Goal: Navigation & Orientation: Find specific page/section

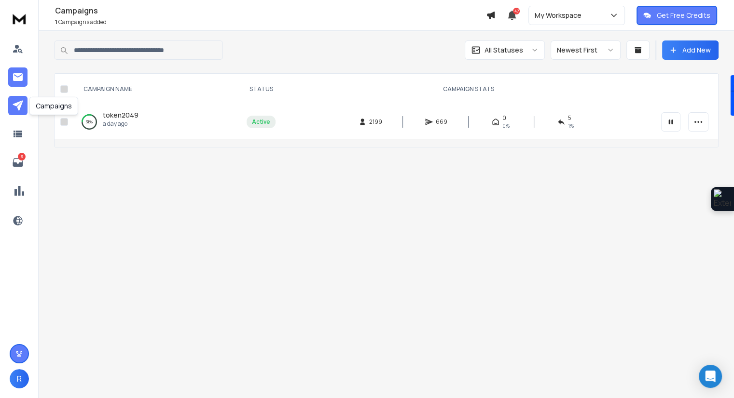
click at [16, 72] on icon at bounding box center [18, 77] width 12 height 12
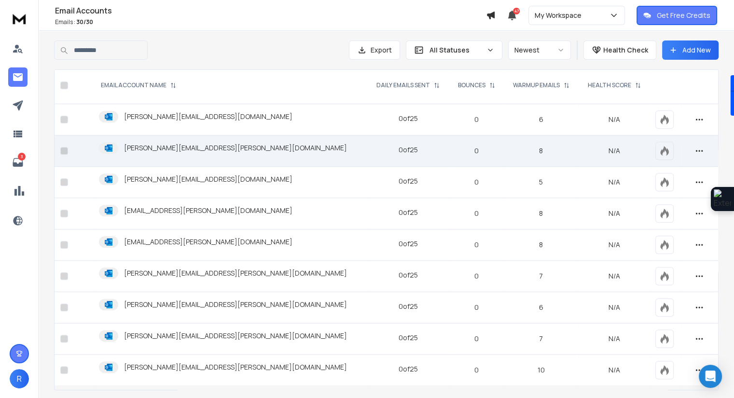
scroll to position [656, 0]
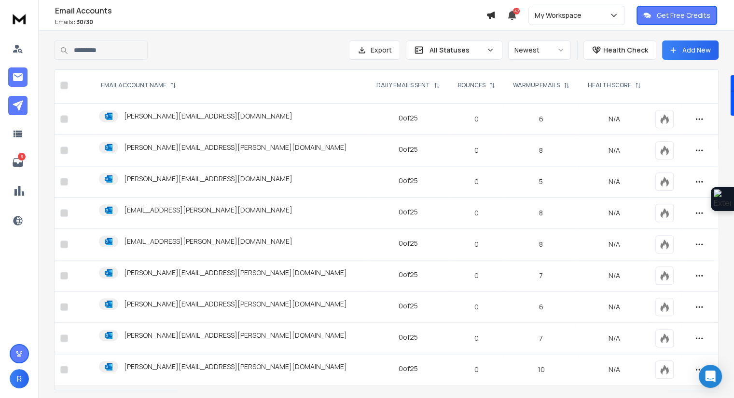
click at [13, 106] on icon at bounding box center [18, 106] width 12 height 12
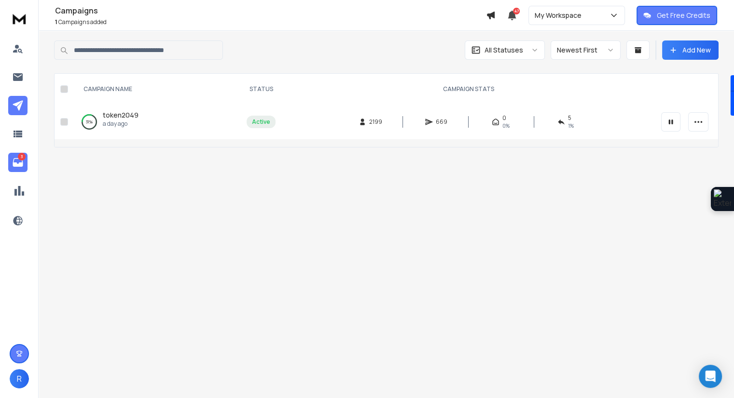
click at [19, 166] on icon at bounding box center [18, 162] width 10 height 9
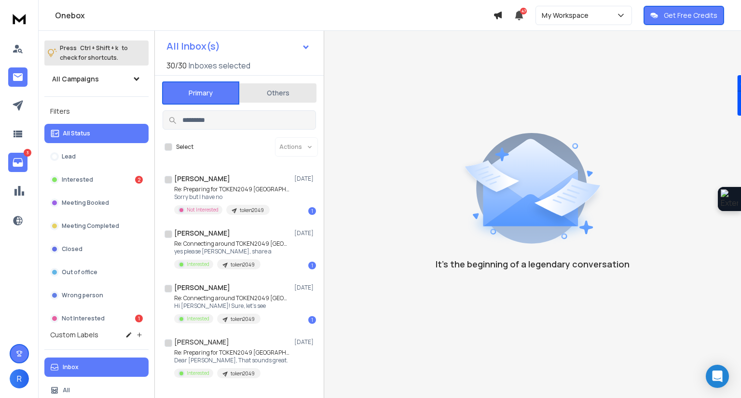
click at [15, 77] on icon at bounding box center [18, 77] width 10 height 8
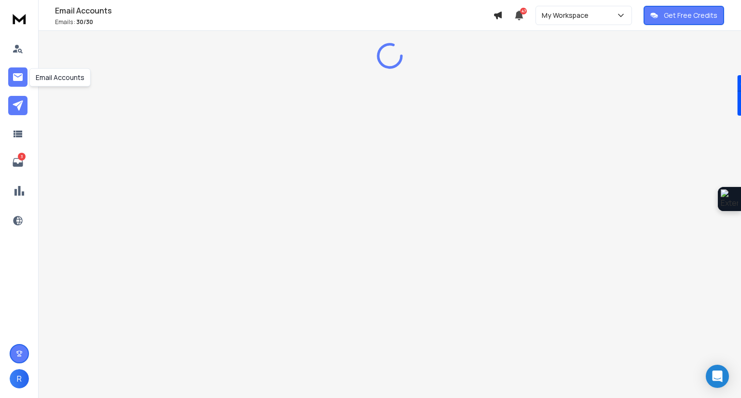
click at [15, 104] on icon at bounding box center [18, 105] width 10 height 10
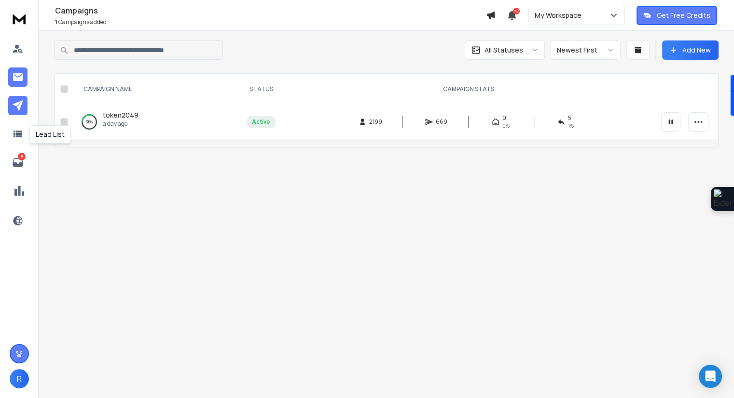
click at [21, 83] on link at bounding box center [17, 77] width 19 height 19
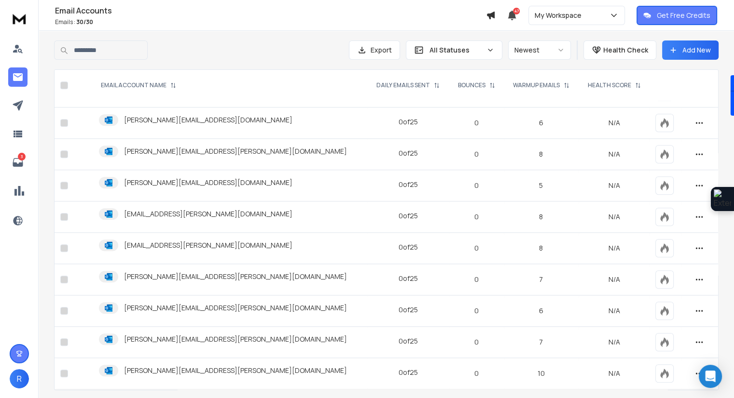
scroll to position [656, 0]
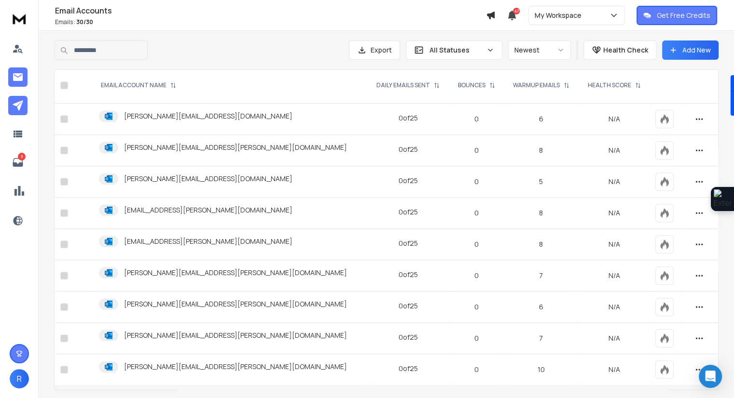
click at [17, 109] on icon at bounding box center [18, 105] width 10 height 10
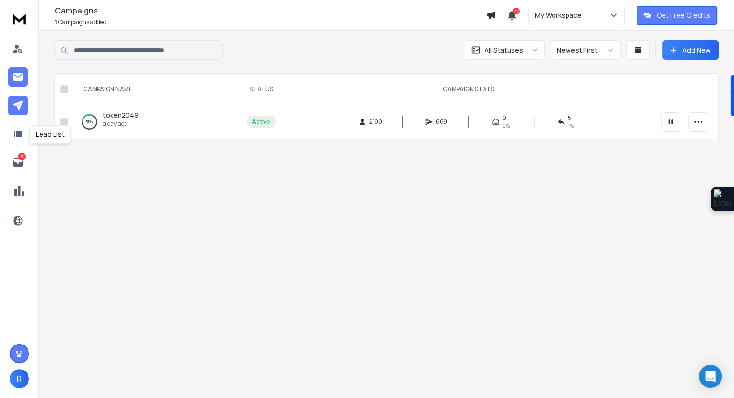
click at [20, 75] on icon at bounding box center [18, 77] width 10 height 8
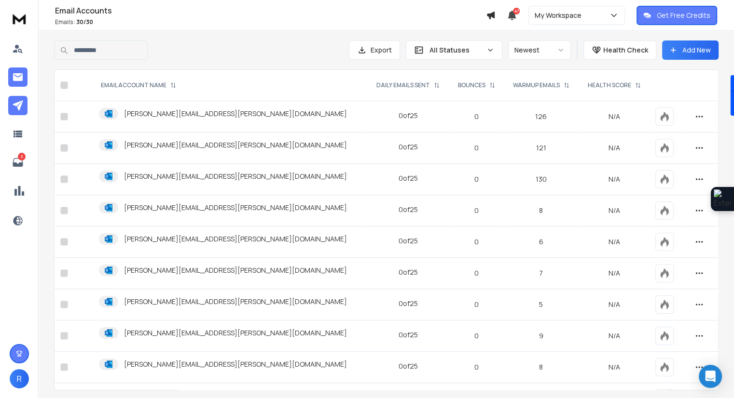
click at [20, 110] on icon at bounding box center [18, 106] width 12 height 12
